Goal: Task Accomplishment & Management: Manage account settings

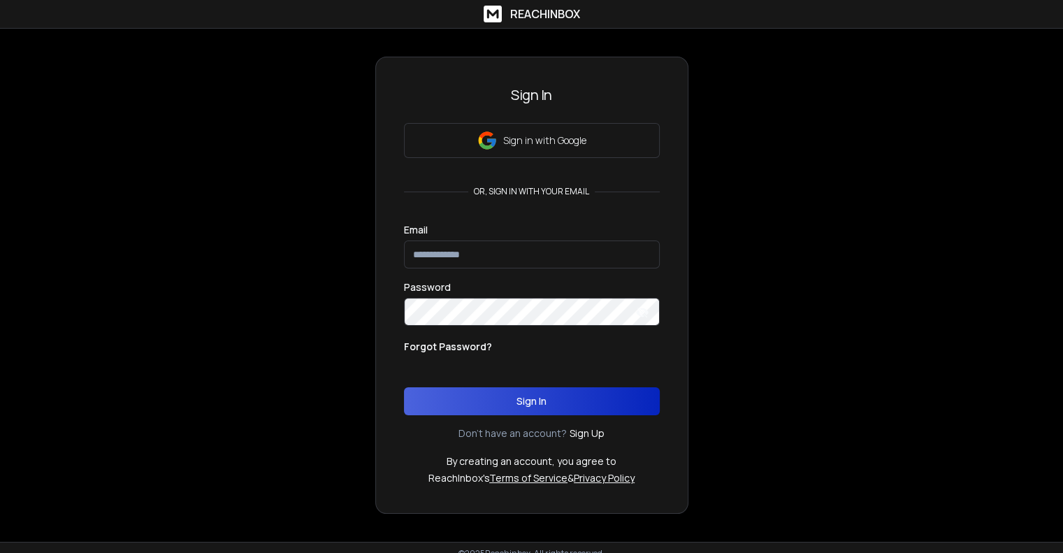
click at [576, 84] on button "Later" at bounding box center [576, 90] width 63 height 35
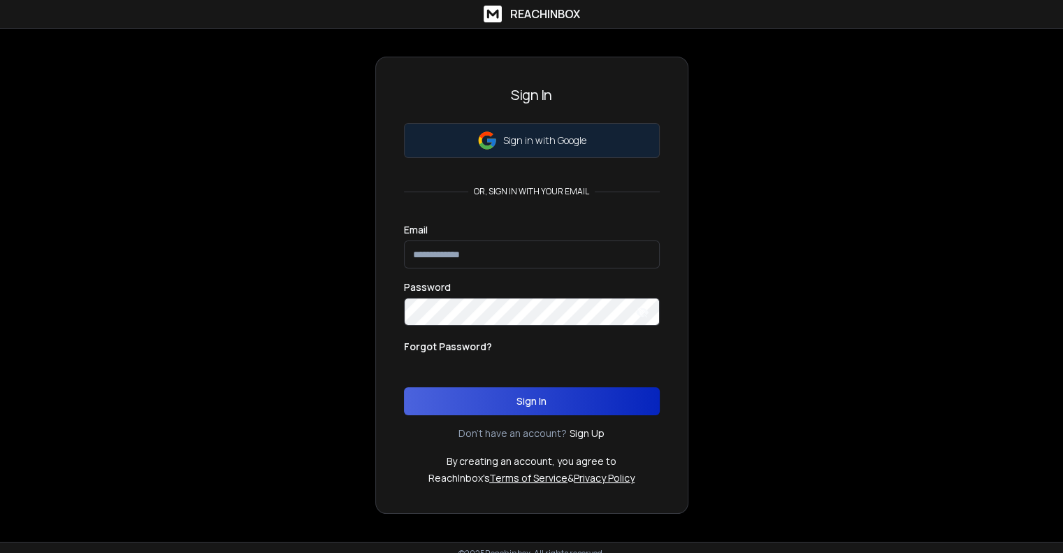
click at [498, 145] on button "Sign in with Google" at bounding box center [532, 140] width 256 height 35
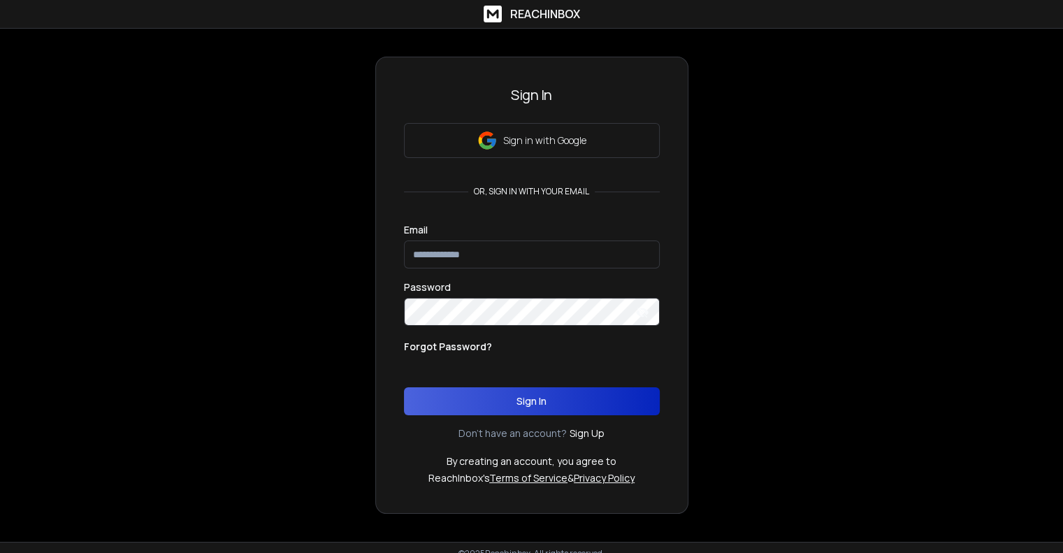
click at [486, 258] on input "email" at bounding box center [532, 254] width 256 height 28
paste input "**********"
type input "**********"
click at [561, 393] on button "Sign In" at bounding box center [532, 401] width 256 height 28
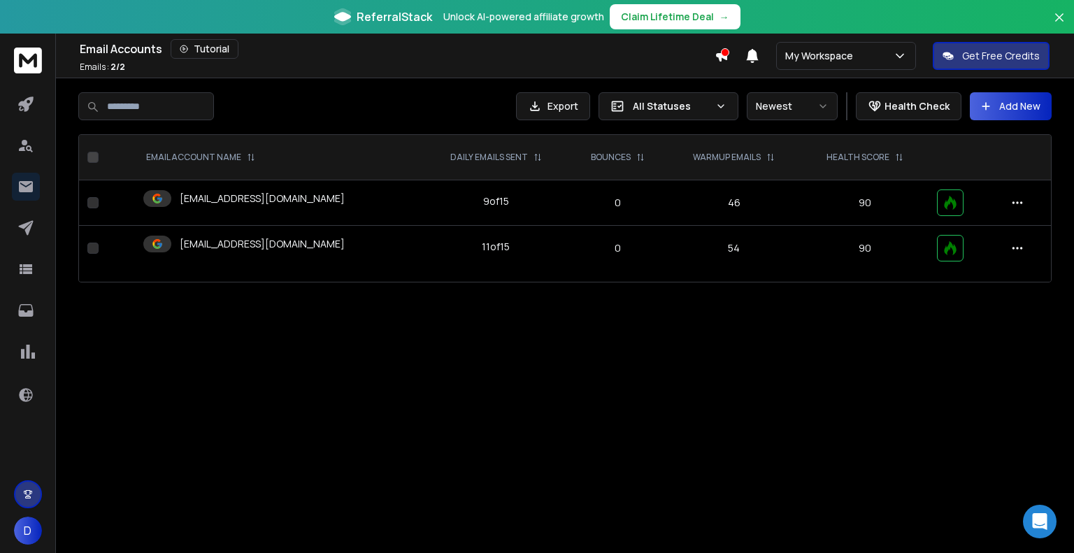
click at [1002, 106] on button "Add New" at bounding box center [1010, 106] width 82 height 28
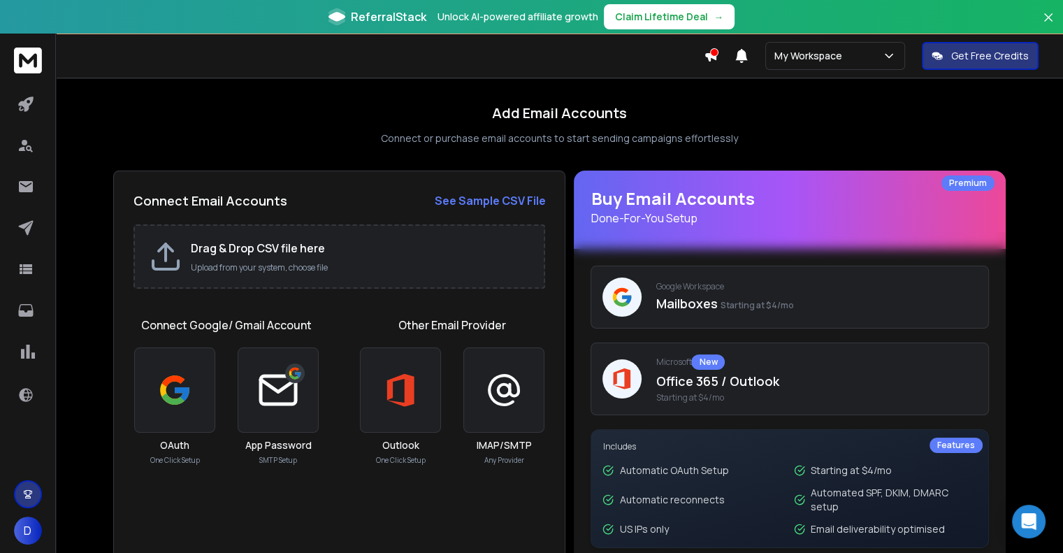
click at [168, 386] on icon at bounding box center [174, 389] width 29 height 29
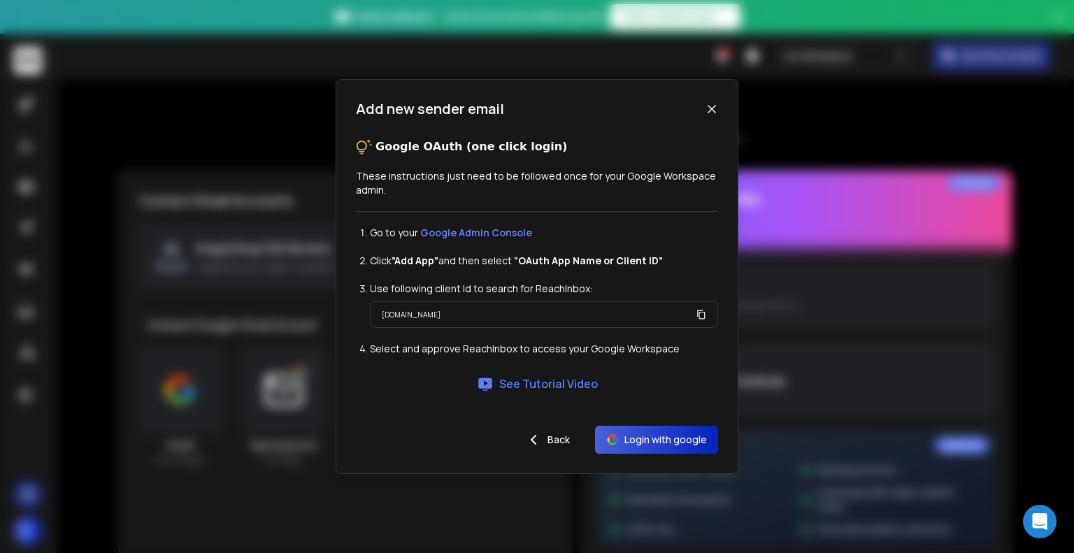
click at [660, 442] on button "Login with google" at bounding box center [656, 440] width 123 height 28
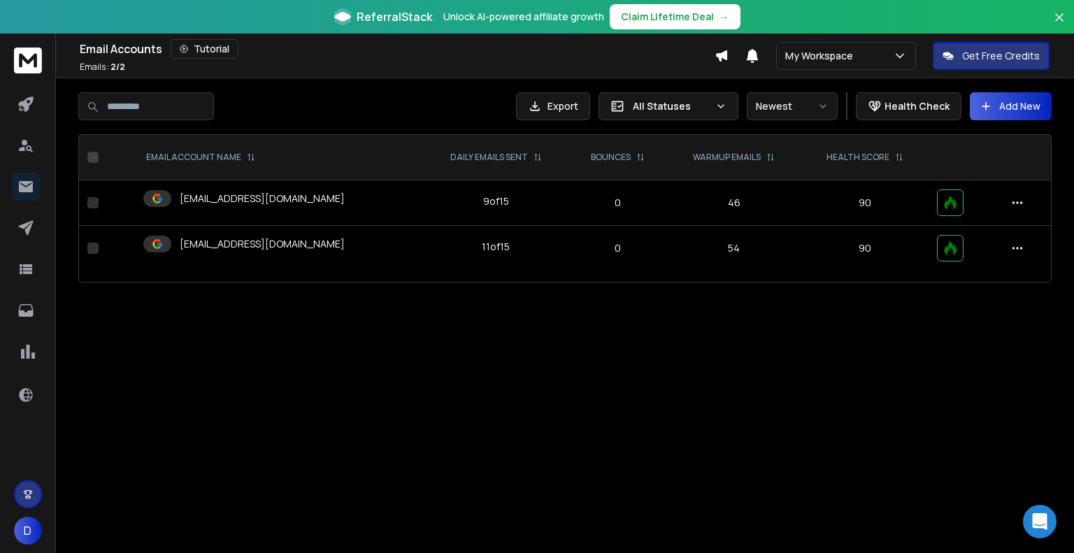
click at [1028, 110] on button "Add New" at bounding box center [1010, 106] width 82 height 28
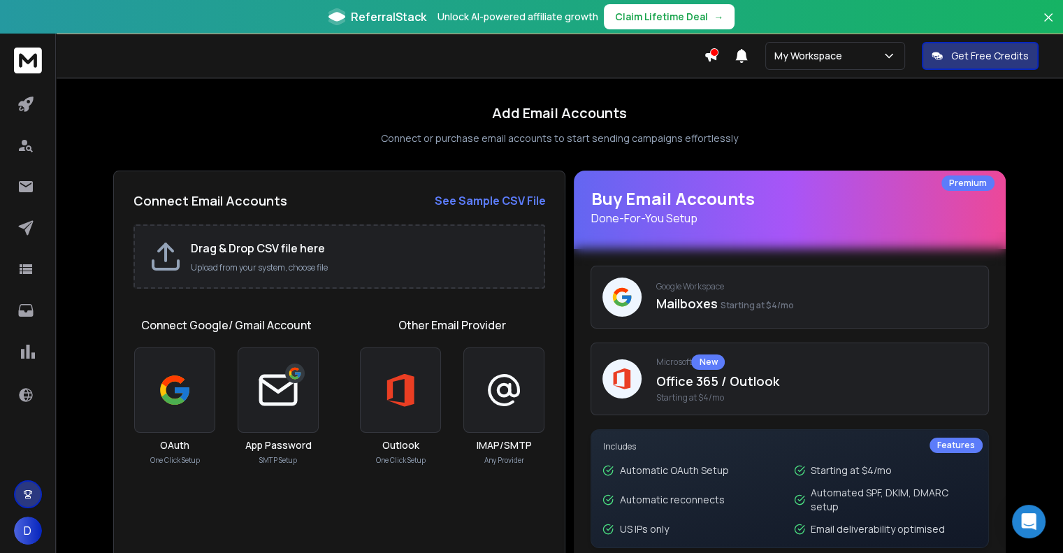
click at [189, 387] on icon at bounding box center [182, 394] width 15 height 14
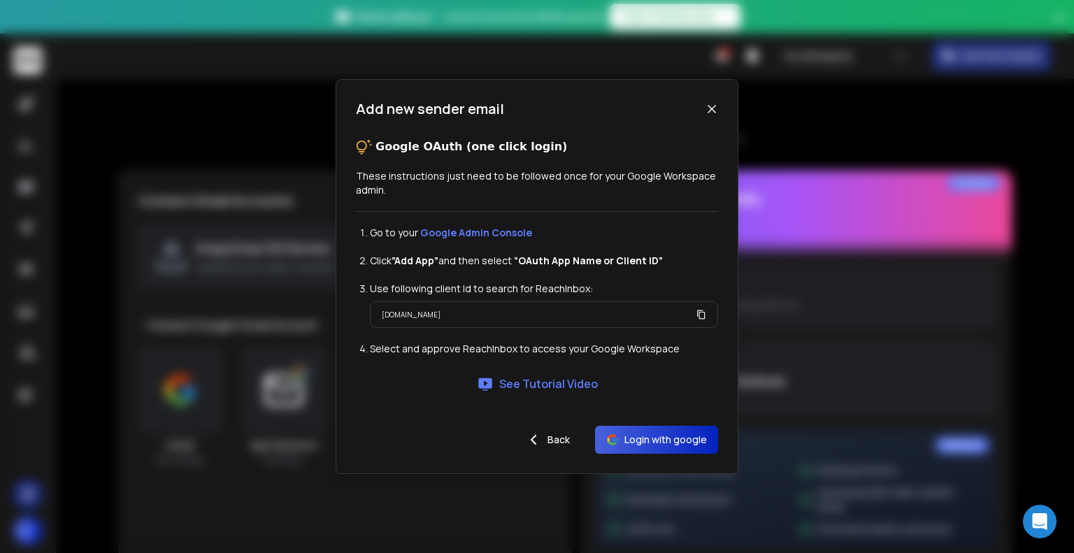
click at [667, 442] on button "Login with google" at bounding box center [656, 440] width 123 height 28
